Goal: Task Accomplishment & Management: Manage account settings

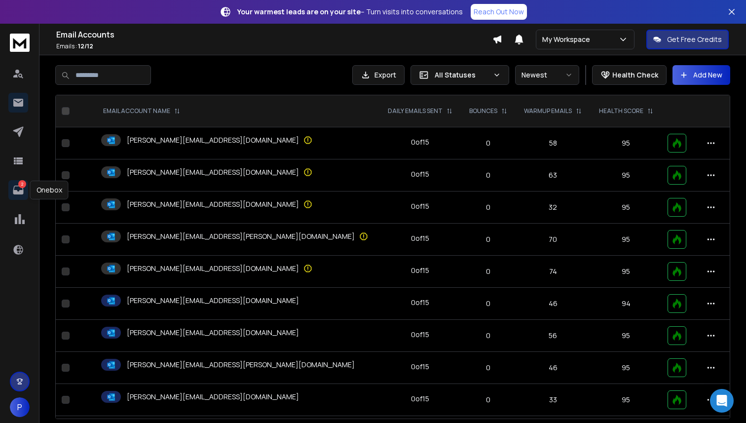
click at [15, 188] on icon at bounding box center [18, 190] width 12 height 12
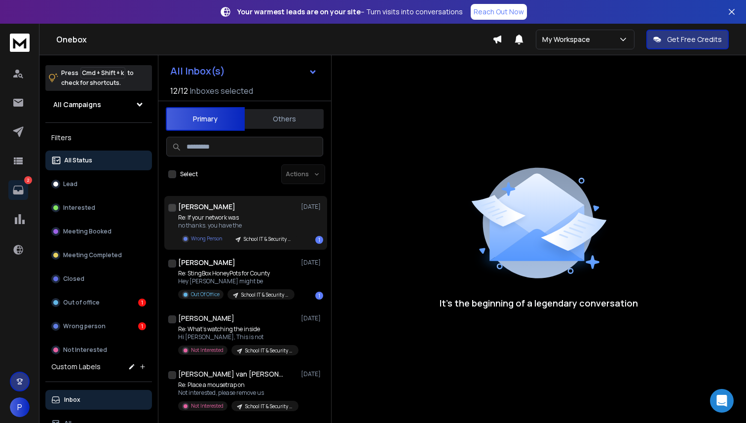
click at [222, 213] on div "[PERSON_NAME] [DATE] Re: If your network was no thanks. you have the Wrong Pers…" at bounding box center [250, 223] width 145 height 42
click at [226, 212] on div "[PERSON_NAME] [DATE] Re: If your network was no thanks. you have the Wrong Pers…" at bounding box center [250, 223] width 145 height 42
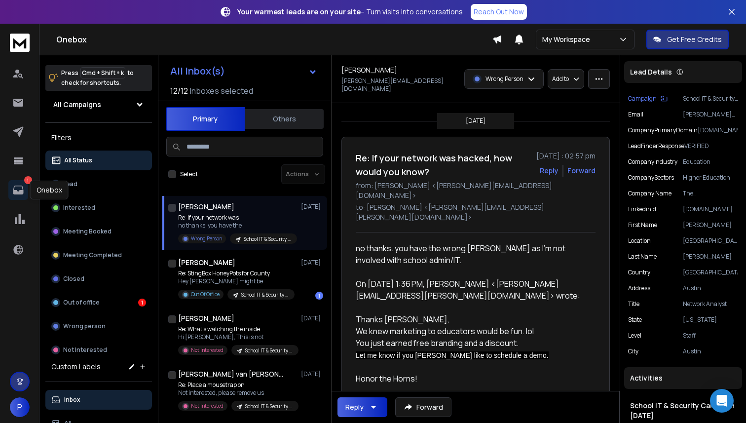
click at [16, 187] on icon at bounding box center [18, 190] width 12 height 12
click at [88, 300] on p "Out of office" at bounding box center [81, 302] width 36 height 8
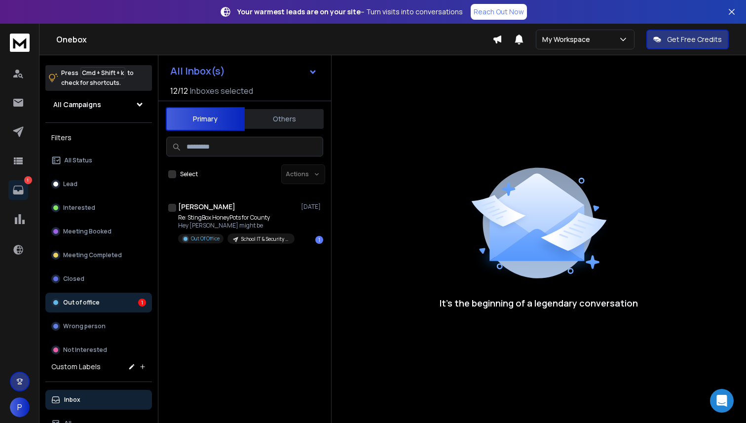
click at [279, 118] on button "Others" at bounding box center [284, 119] width 79 height 22
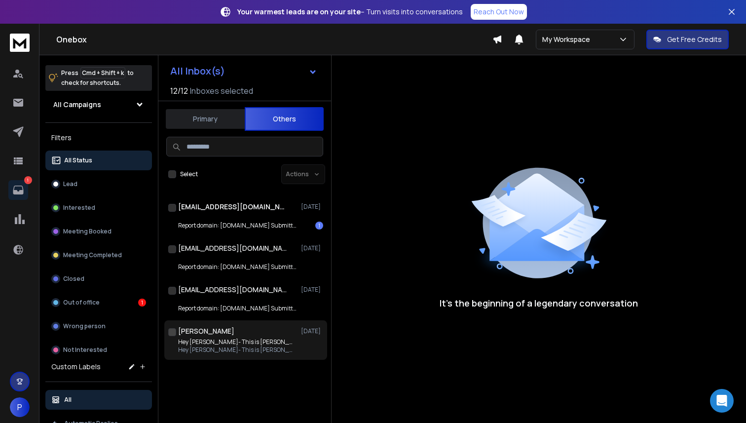
click at [240, 336] on div "[PERSON_NAME] [DATE] Hey [PERSON_NAME]- This is [PERSON_NAME] [PERSON_NAME]- Th…" at bounding box center [250, 340] width 145 height 28
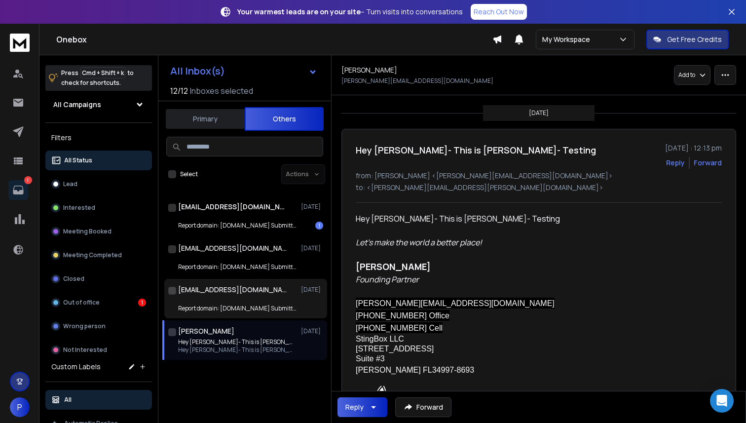
click at [250, 308] on p "Report domain: [DOMAIN_NAME] Submitter: [DOMAIN_NAME]" at bounding box center [237, 308] width 118 height 8
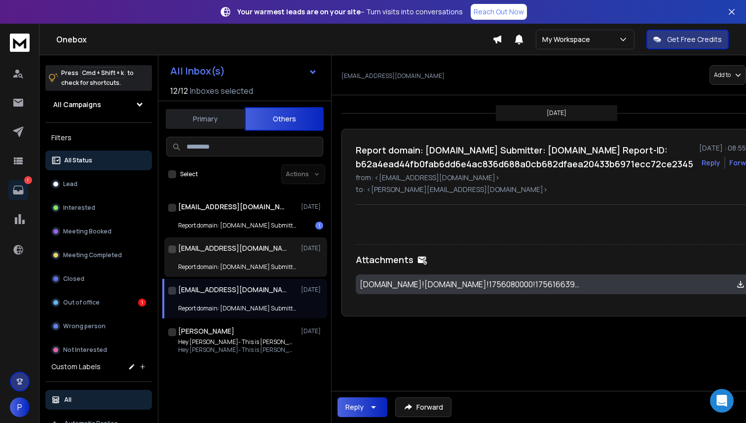
click at [249, 269] on p "Report domain: [DOMAIN_NAME] Submitter: [DOMAIN_NAME]" at bounding box center [237, 267] width 118 height 8
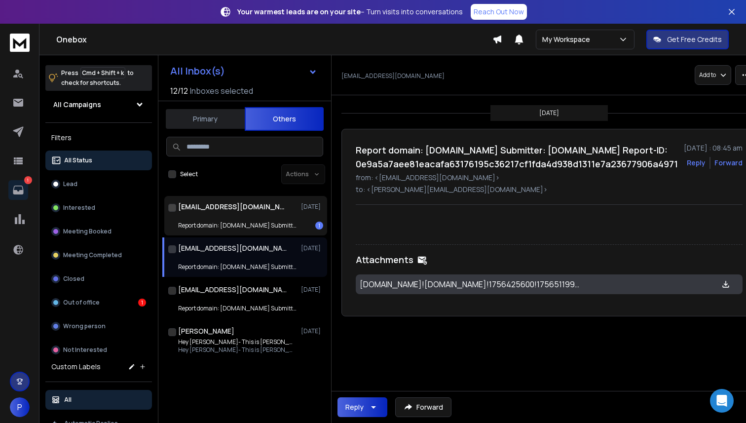
click at [254, 229] on p "Report domain: [DOMAIN_NAME] Submitter: [DOMAIN_NAME]" at bounding box center [237, 225] width 118 height 8
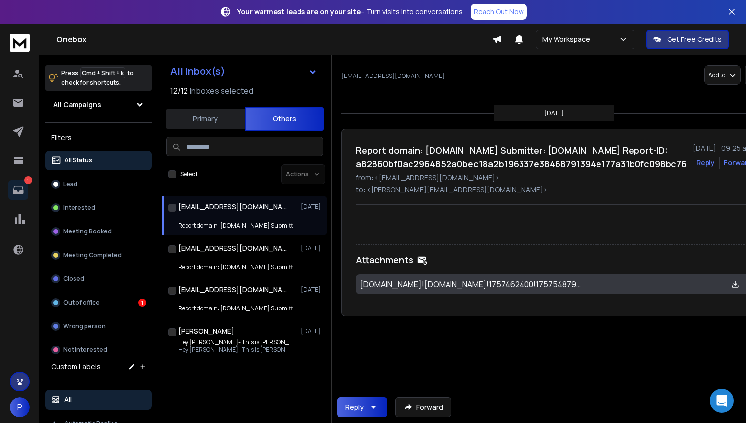
click at [252, 205] on h1 "[EMAIL_ADDRESS][DOMAIN_NAME]" at bounding box center [232, 207] width 108 height 10
click at [85, 277] on button "Closed" at bounding box center [98, 279] width 107 height 20
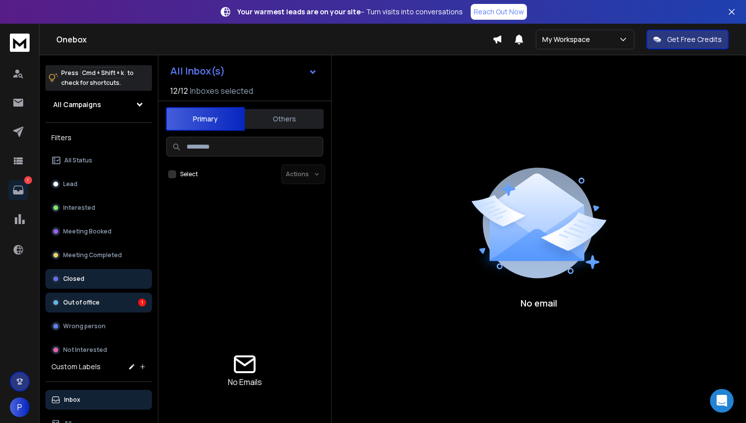
click at [80, 304] on p "Out of office" at bounding box center [81, 302] width 36 height 8
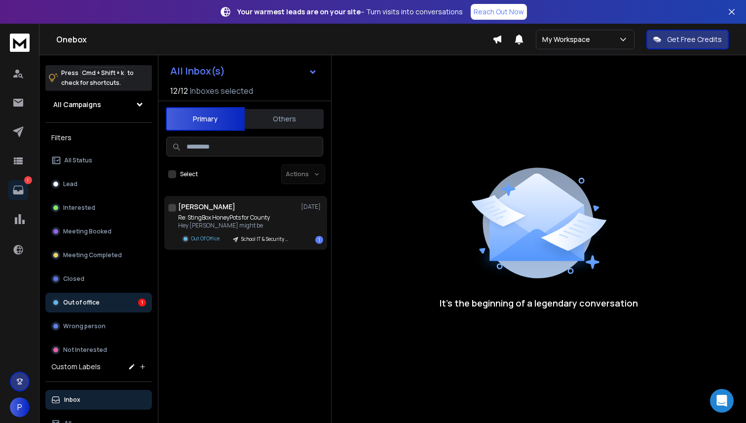
click at [243, 226] on p "Hey [PERSON_NAME] might be" at bounding box center [236, 225] width 116 height 8
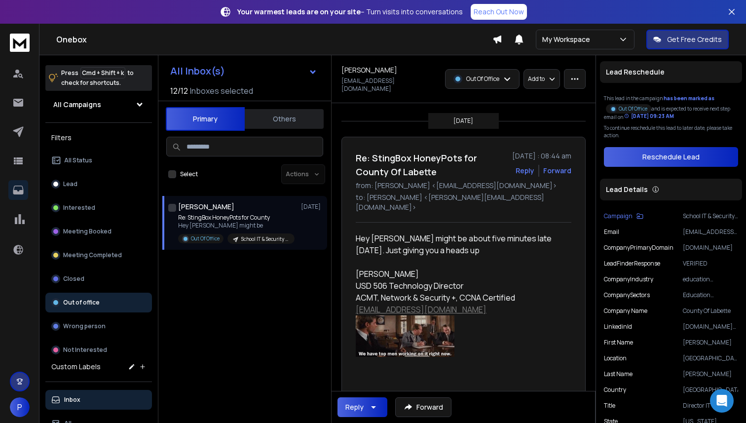
click at [76, 400] on p "Inbox" at bounding box center [72, 399] width 16 height 8
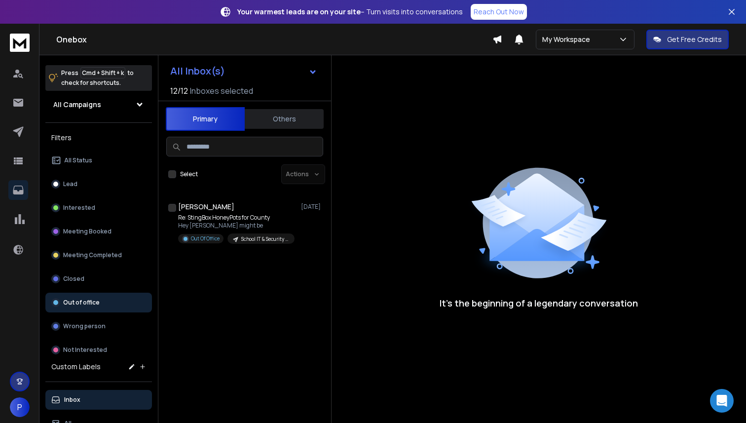
click at [731, 9] on icon at bounding box center [731, 11] width 9 height 9
